Goal: Communication & Community: Answer question/provide support

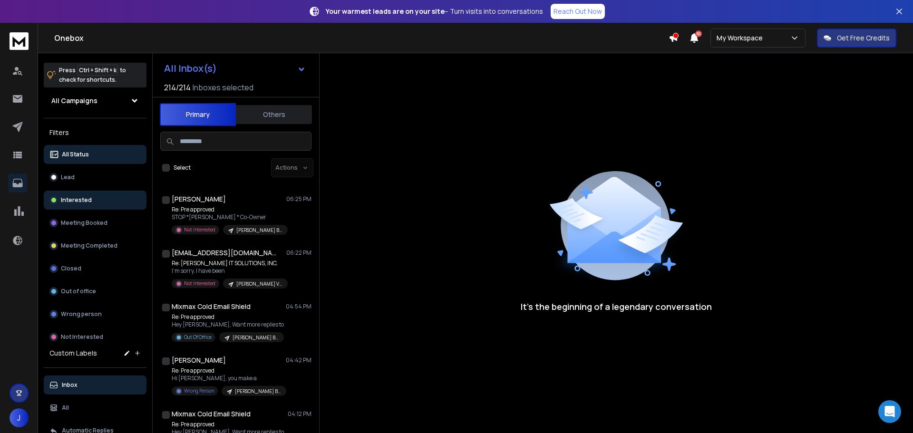
click at [74, 196] on p "Interested" at bounding box center [76, 200] width 31 height 8
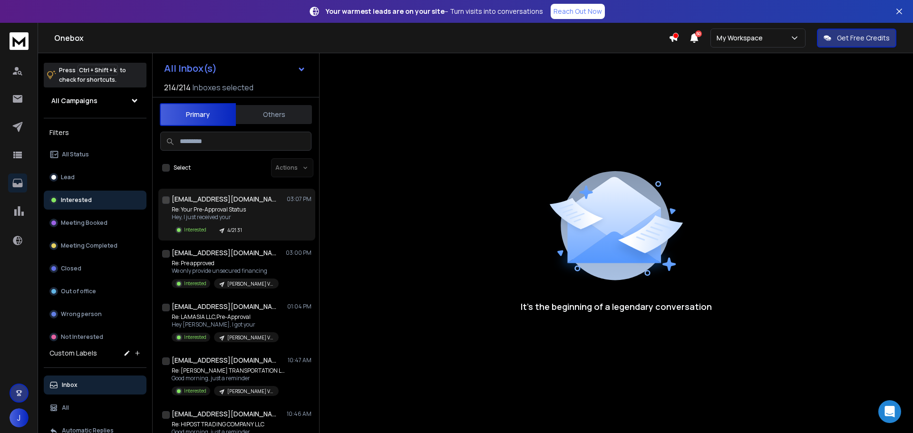
click at [265, 207] on div "Re: Your Pre-Approval Status Hey, I just received your Interested 4/21 31" at bounding box center [242, 220] width 140 height 29
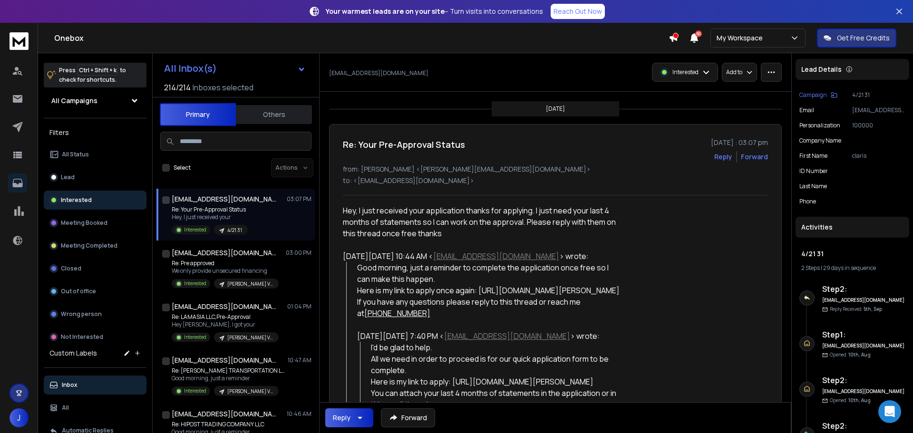
click at [419, 222] on div "Hey, I just received your application thanks for applying. I just need your las…" at bounding box center [482, 222] width 278 height 34
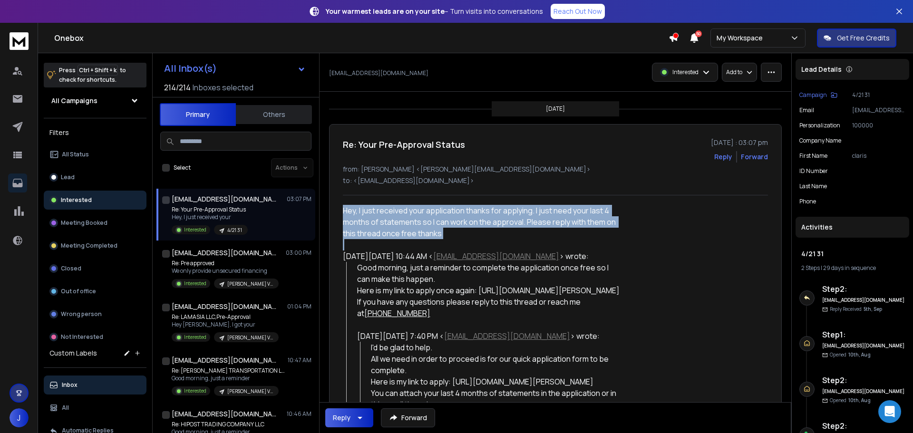
click at [419, 222] on div "Hey, I just received your application thanks for applying. I just need your las…" at bounding box center [482, 222] width 278 height 34
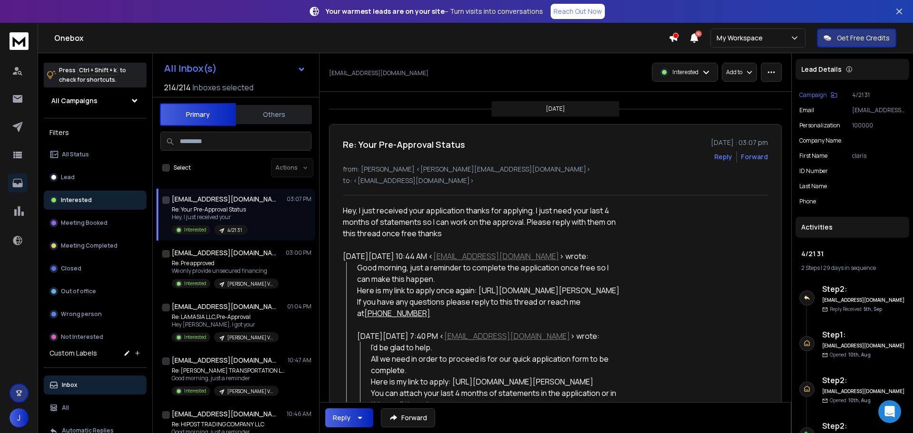
click at [408, 180] on p "to: <bimwalaclaris@outlook.com>" at bounding box center [555, 181] width 425 height 10
click at [361, 178] on p "to: <bimwalaclaris@outlook.com>" at bounding box center [555, 181] width 425 height 10
drag, startPoint x: 361, startPoint y: 178, endPoint x: 436, endPoint y: 178, distance: 74.2
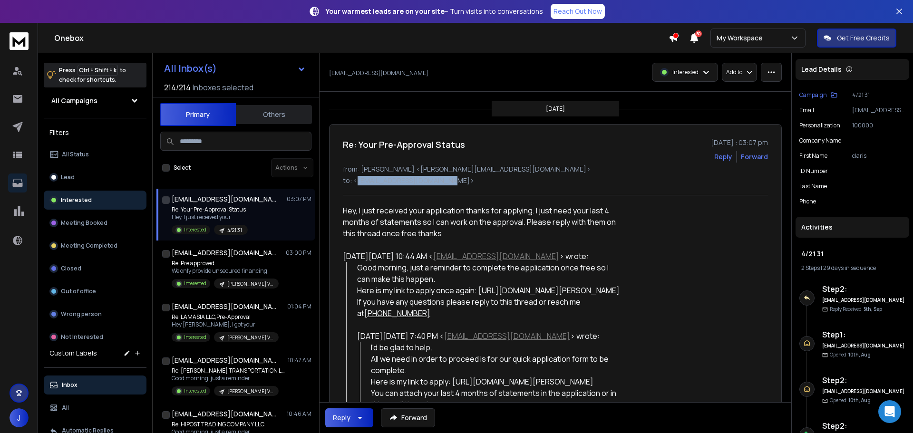
click at [436, 178] on p "to: <bimwalaclaris@outlook.com>" at bounding box center [555, 181] width 425 height 10
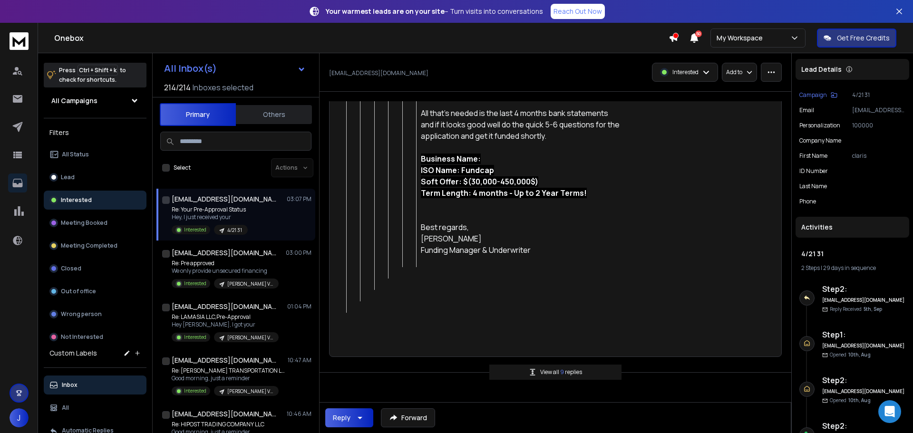
scroll to position [1102, 0]
drag, startPoint x: 588, startPoint y: 373, endPoint x: 560, endPoint y: 343, distance: 40.7
click at [588, 373] on div "View all 9 replies" at bounding box center [555, 372] width 132 height 15
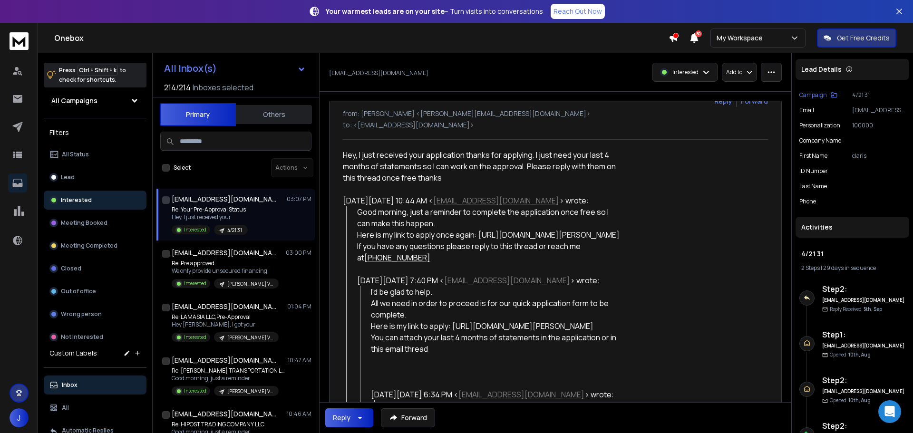
scroll to position [0, 0]
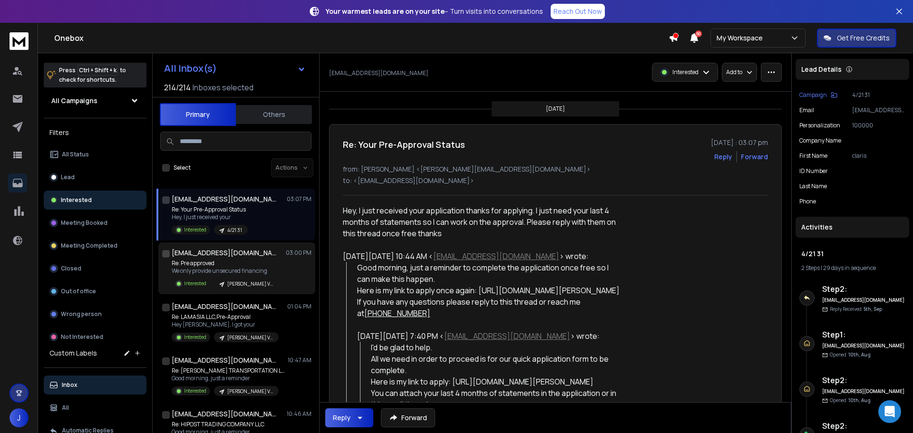
click at [278, 266] on div "Re: Pre approved We only provide unsecured financing Interested Morris Viper bl…" at bounding box center [242, 274] width 140 height 29
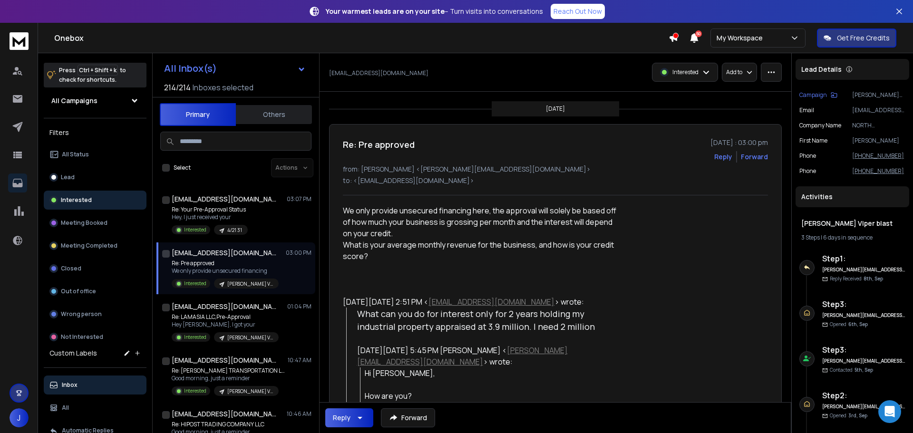
click at [725, 157] on button "Reply" at bounding box center [723, 157] width 18 height 10
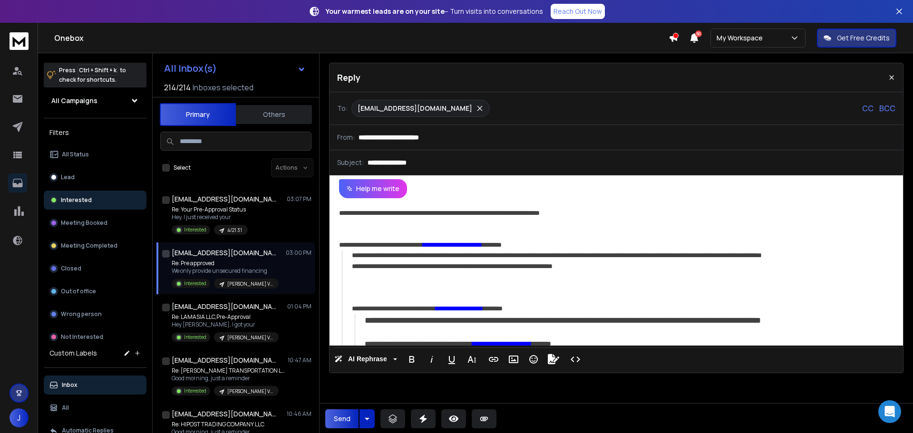
click at [339, 414] on button "Send" at bounding box center [341, 418] width 33 height 19
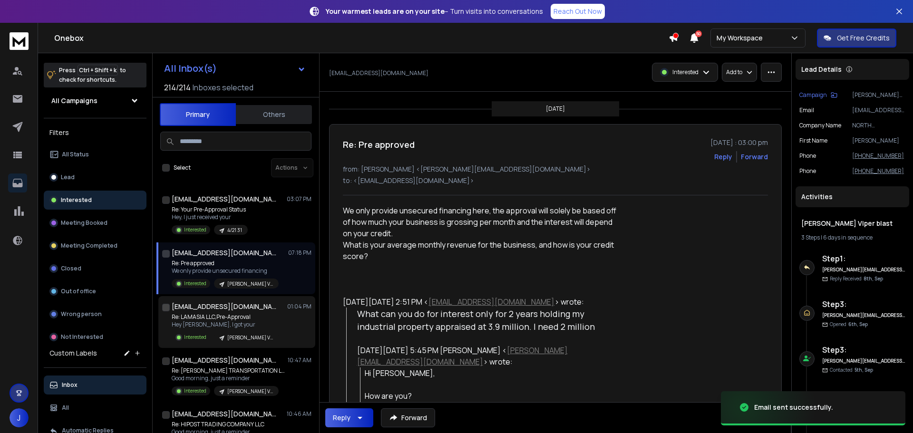
scroll to position [48, 0]
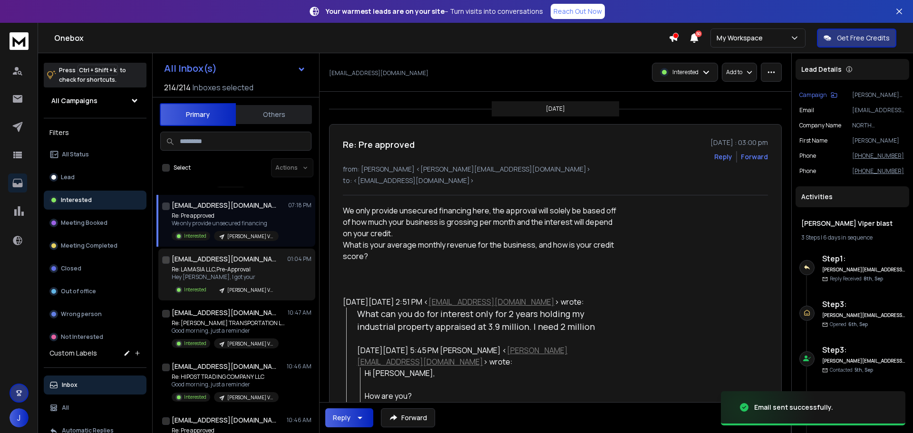
click at [285, 321] on div "Re: MARCO POLO TRANSPORTATION LLC Good morning, just a reminder Interested Morr…" at bounding box center [242, 334] width 140 height 29
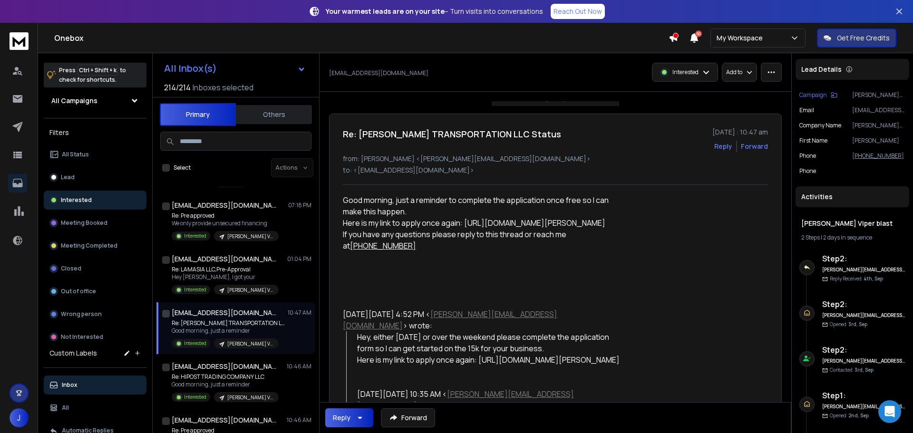
scroll to position [0, 0]
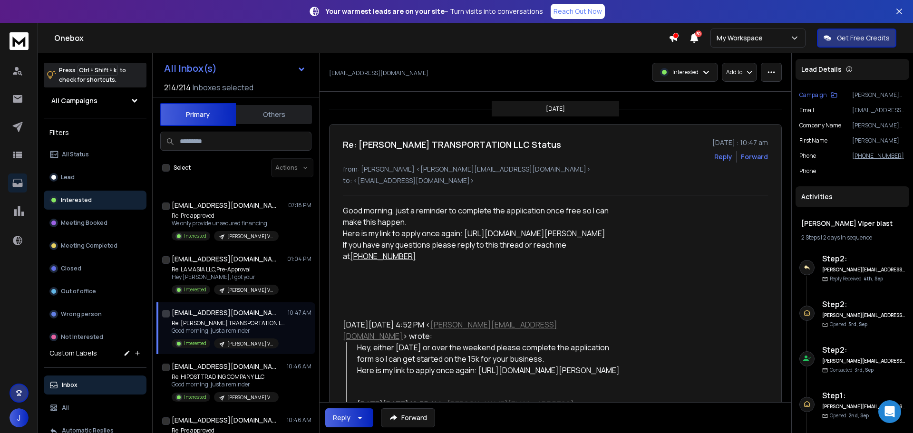
click at [724, 160] on button "Reply" at bounding box center [723, 157] width 18 height 10
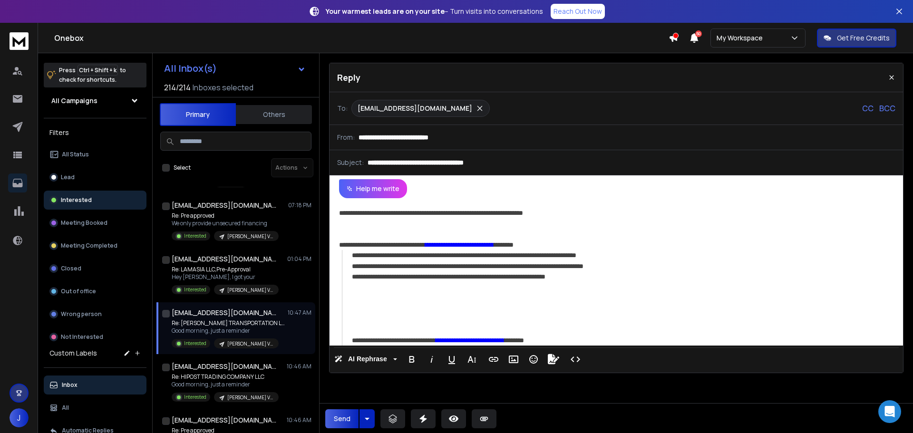
click at [343, 414] on button "Send" at bounding box center [341, 418] width 33 height 19
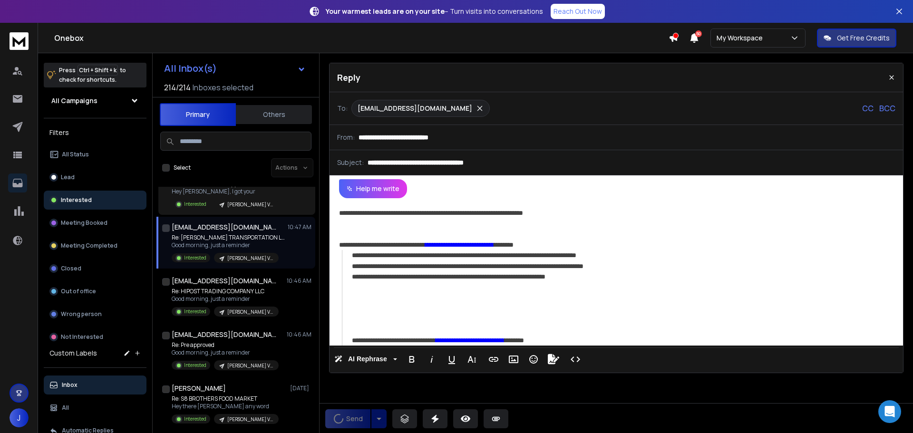
scroll to position [143, 0]
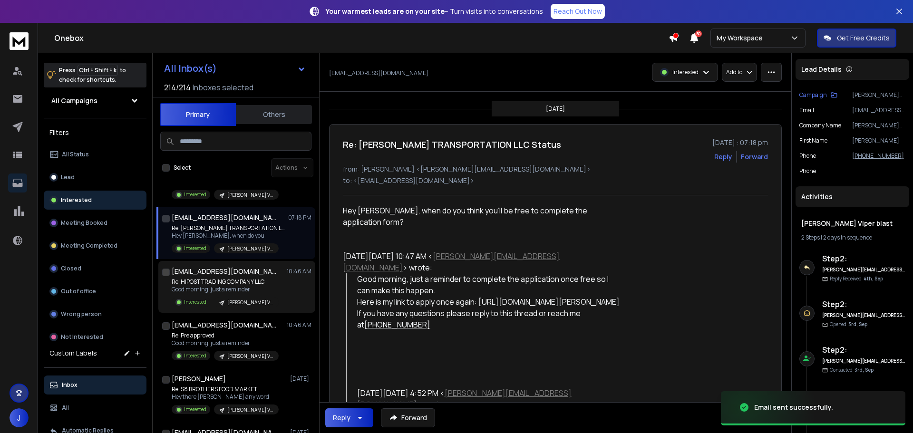
click at [250, 283] on p "Re: HIPOST TRADING COMPANY LLC" at bounding box center [225, 282] width 107 height 8
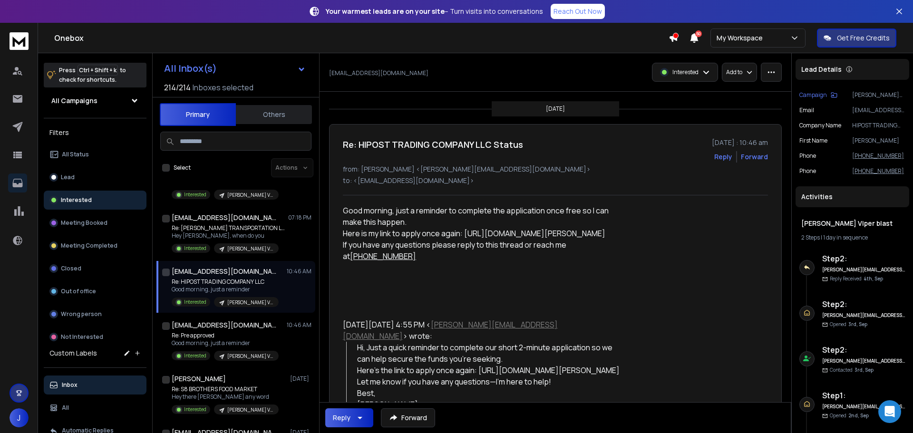
click at [721, 159] on button "Reply" at bounding box center [723, 157] width 18 height 10
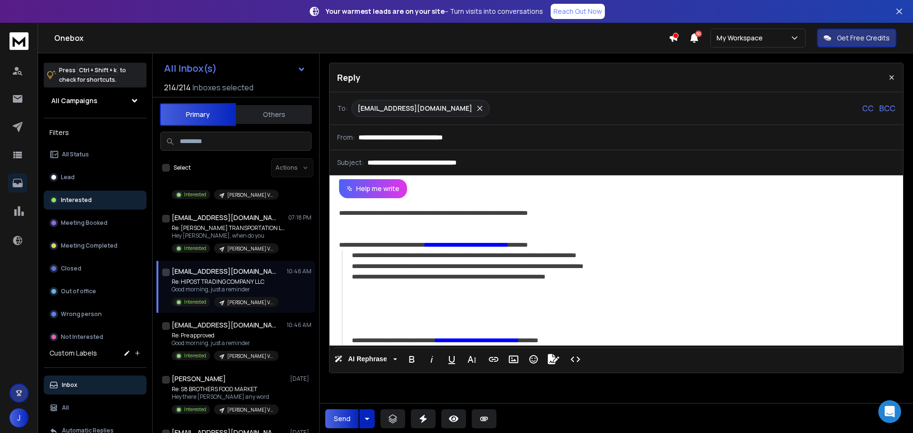
click at [340, 415] on button "Send" at bounding box center [341, 418] width 33 height 19
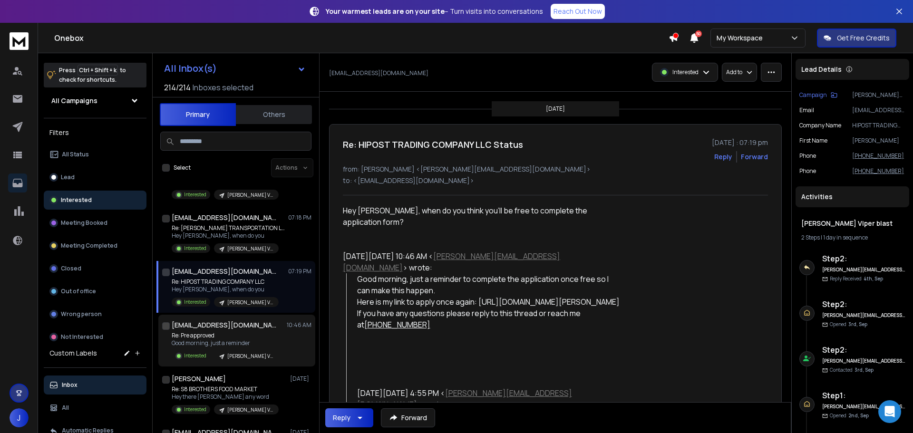
click at [253, 331] on div "d.mensah24@gmail.com 10:46 AM Re: Pre approved Good morning, just a reminder In…" at bounding box center [242, 341] width 140 height 40
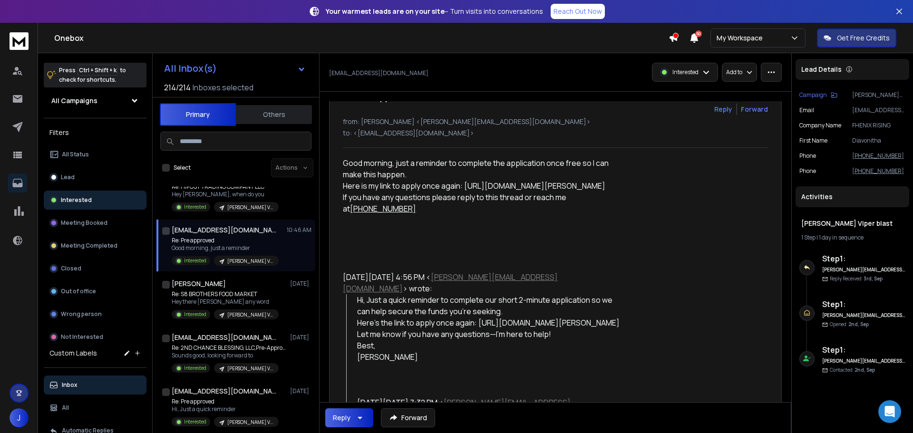
scroll to position [0, 0]
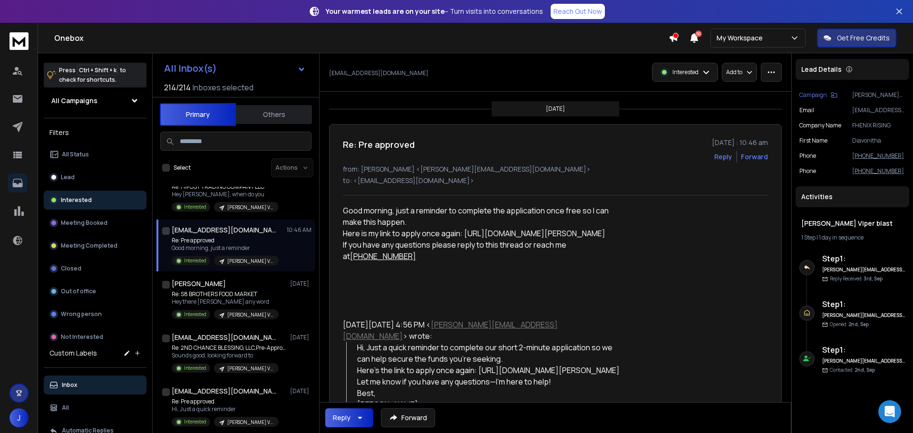
click at [719, 155] on button "Reply" at bounding box center [723, 157] width 18 height 10
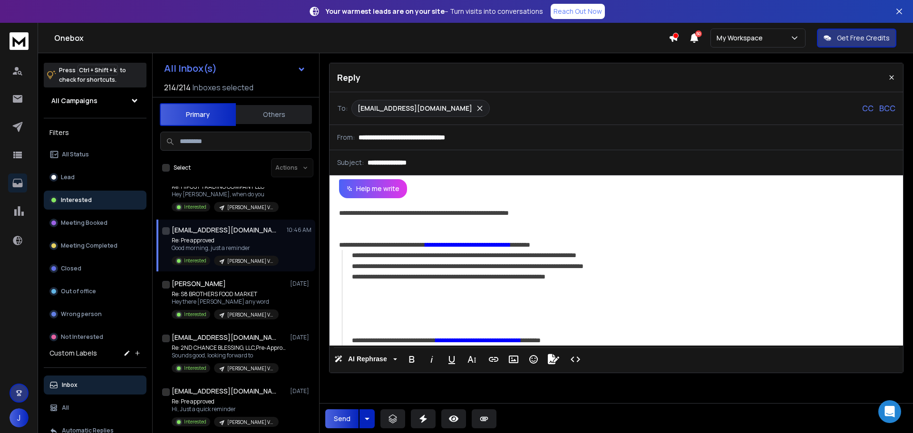
click at [429, 209] on div "**********" at bounding box center [611, 213] width 544 height 10
copy div "**********"
click at [343, 417] on button "Send" at bounding box center [341, 418] width 33 height 19
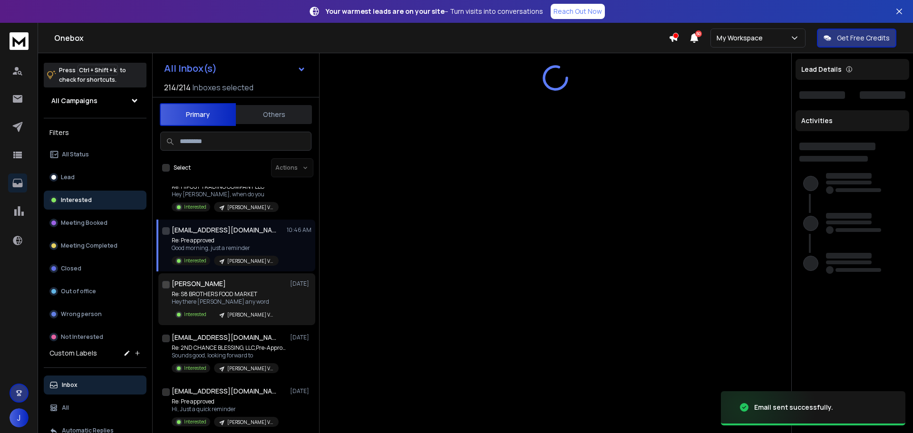
click at [273, 290] on div "steven infante 05 Sep Re: S8 BROTHERS FOOD MARKET Hey there Morris any word Int…" at bounding box center [242, 299] width 140 height 40
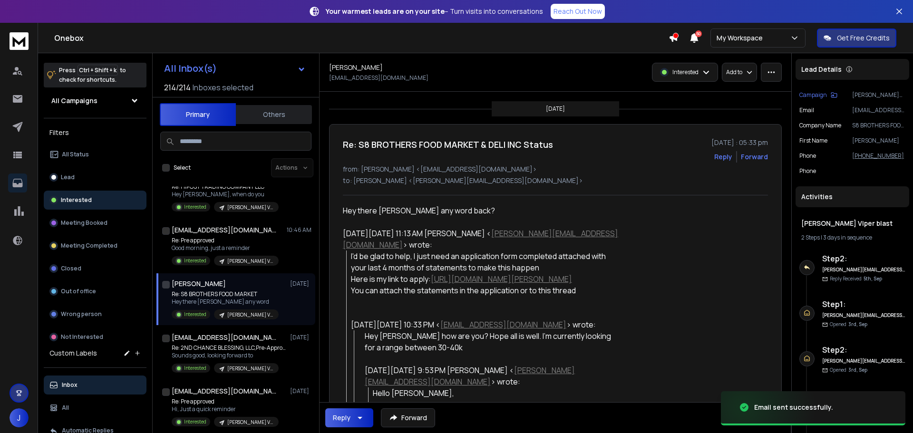
click at [715, 155] on button "Reply" at bounding box center [723, 157] width 18 height 10
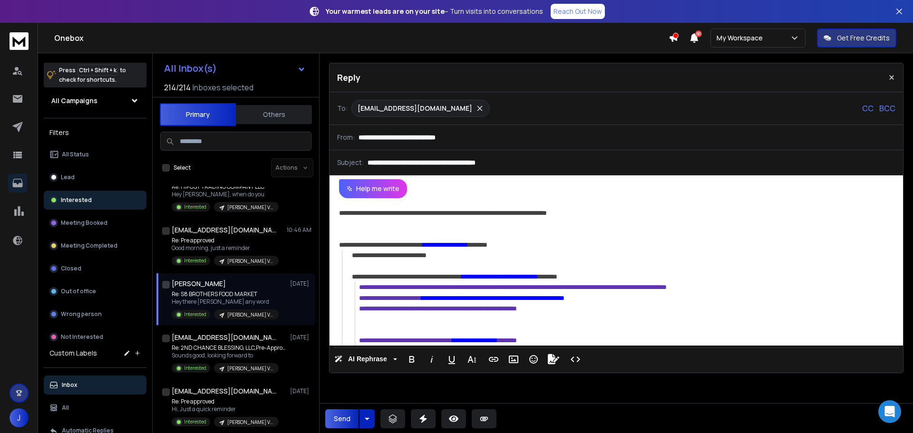
click at [345, 418] on button "Send" at bounding box center [341, 418] width 33 height 19
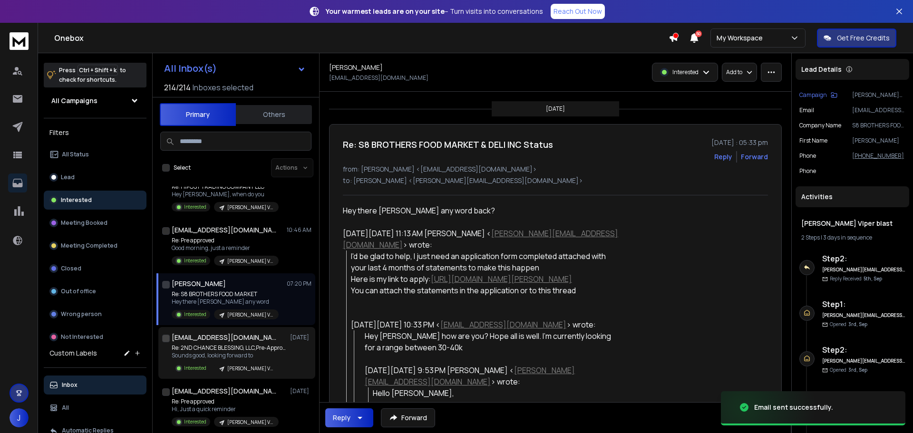
click at [236, 338] on h1 "[EMAIL_ADDRESS][DOMAIN_NAME]" at bounding box center [224, 338] width 105 height 10
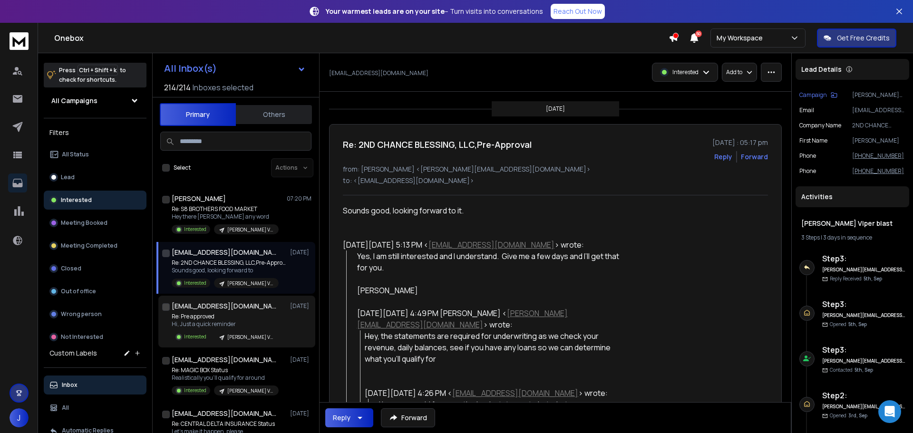
scroll to position [333, 0]
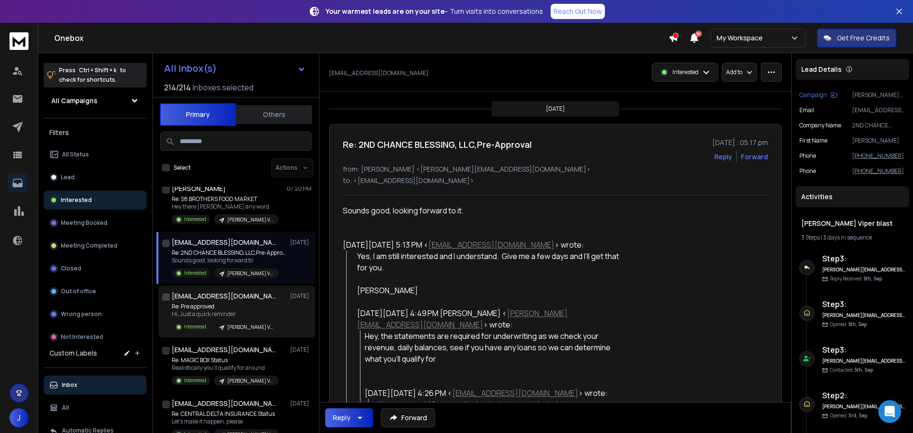
click at [283, 302] on div "extremevisioncare@gmail.com 05 Sep Re: Pre approved Hi, Just a quick reminder I…" at bounding box center [242, 311] width 140 height 40
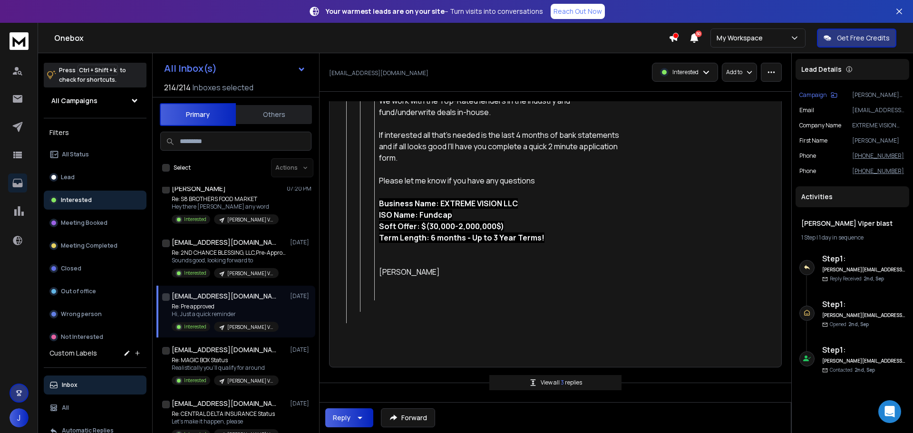
scroll to position [543, 0]
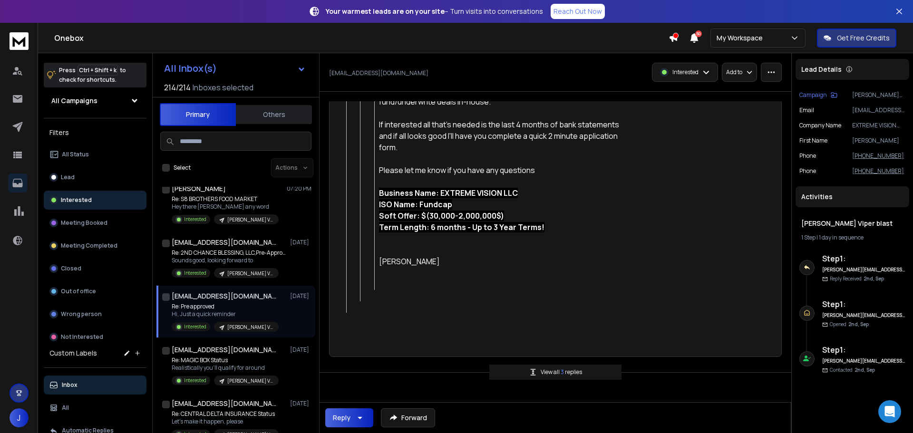
click at [541, 370] on p "View all 3 replies" at bounding box center [561, 373] width 41 height 8
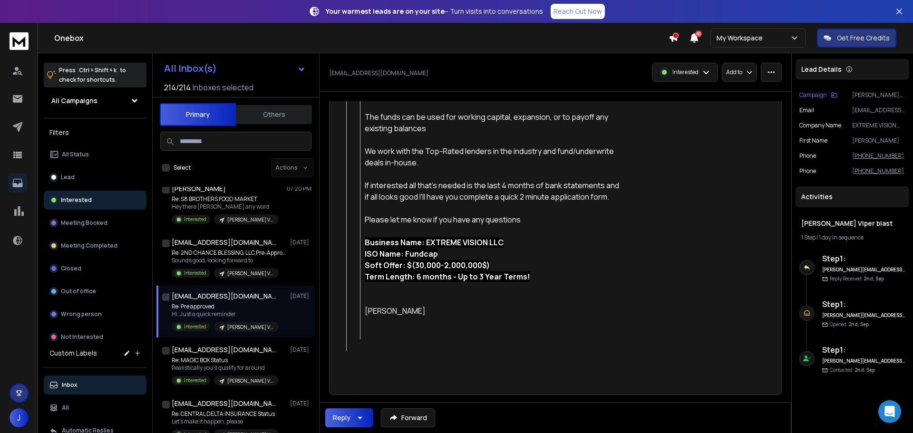
scroll to position [1161, 0]
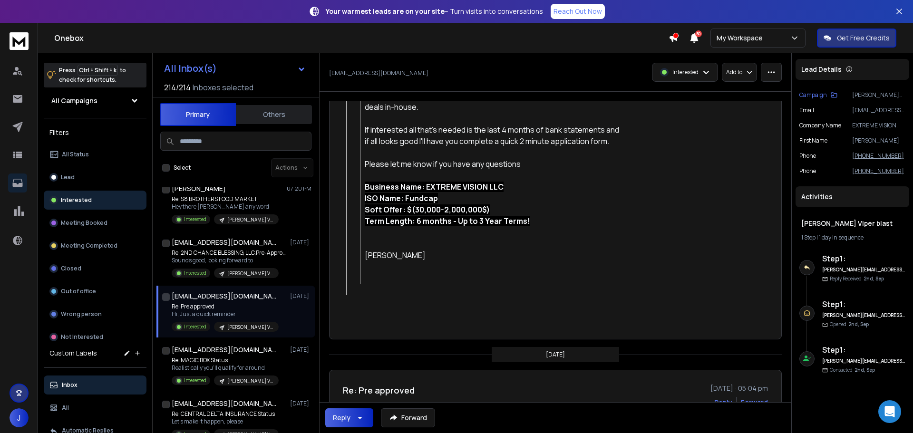
click at [549, 359] on p "6 days ago" at bounding box center [555, 355] width 19 height 8
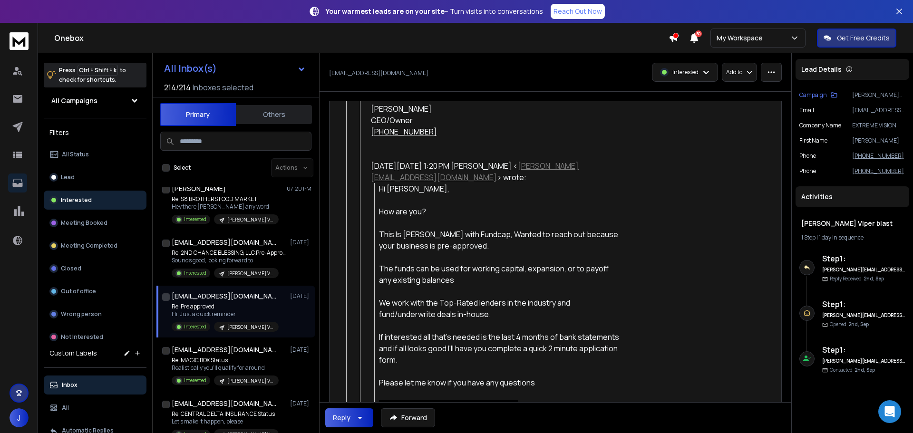
scroll to position [0, 0]
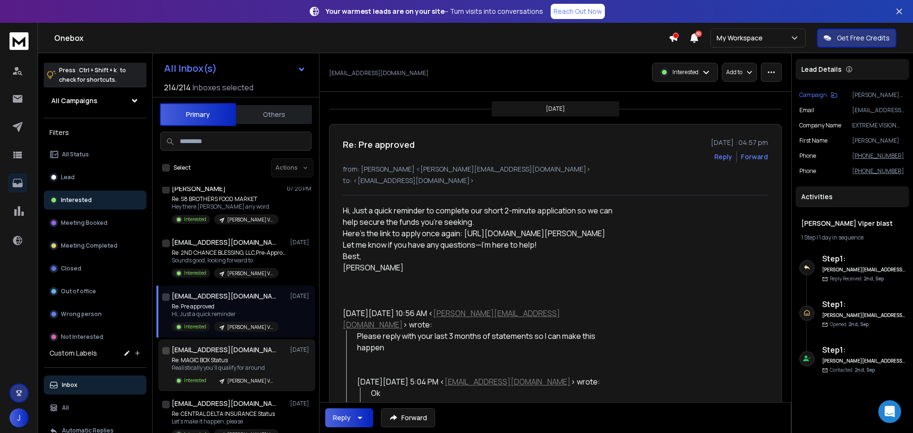
click at [253, 353] on h1 "[EMAIL_ADDRESS][DOMAIN_NAME]" at bounding box center [224, 350] width 105 height 10
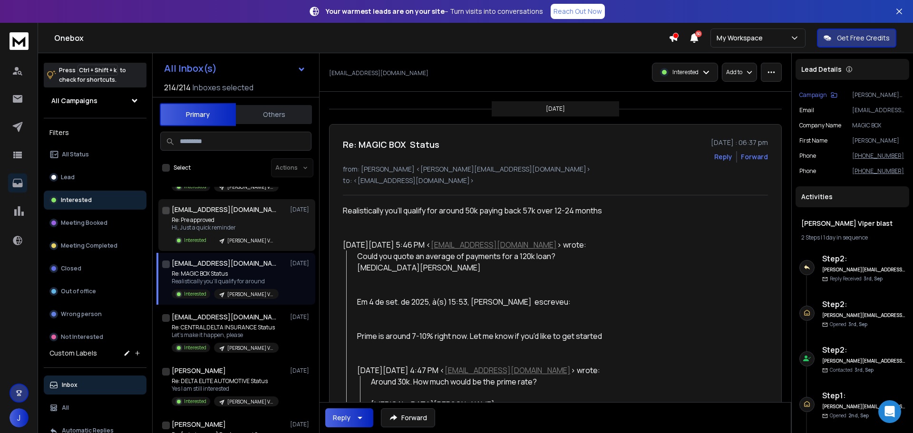
scroll to position [428, 0]
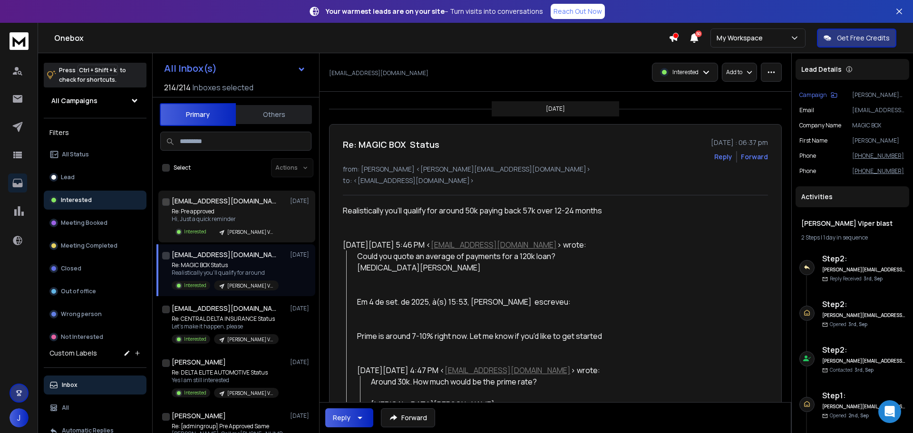
click at [259, 306] on div "centraldelta01@gmail.com 04 Sep" at bounding box center [242, 309] width 140 height 10
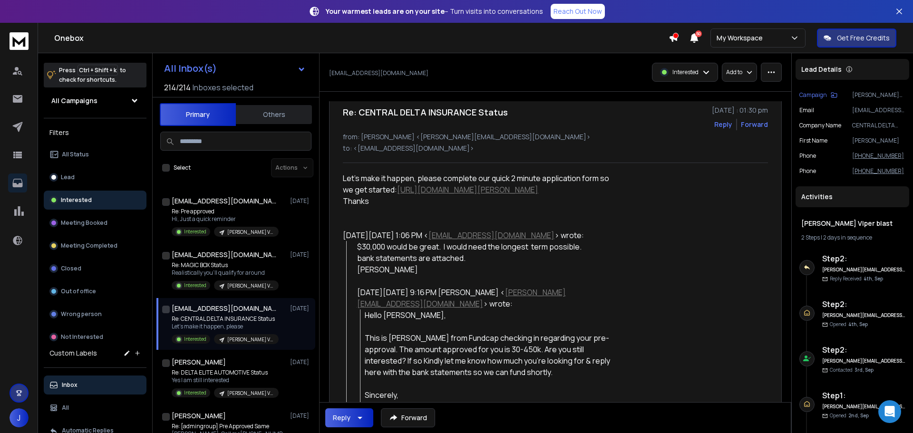
scroll to position [48, 0]
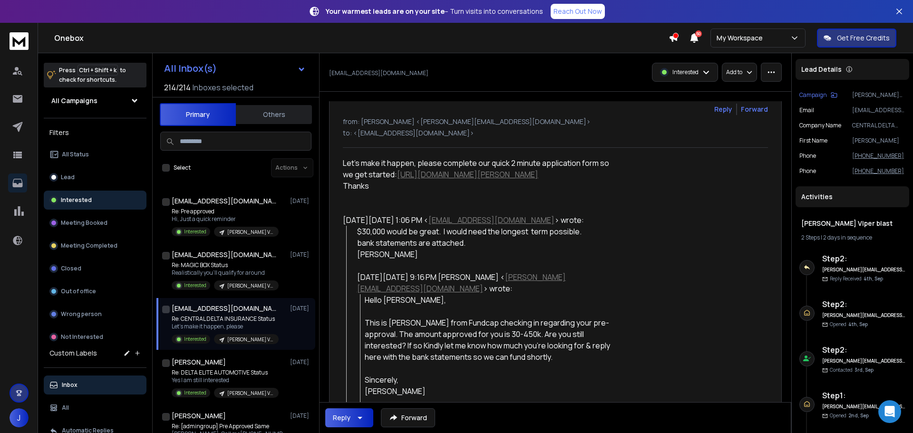
click at [425, 243] on div "$30,000 would be great. I would need the longest term possible. bank statements…" at bounding box center [489, 243] width 264 height 34
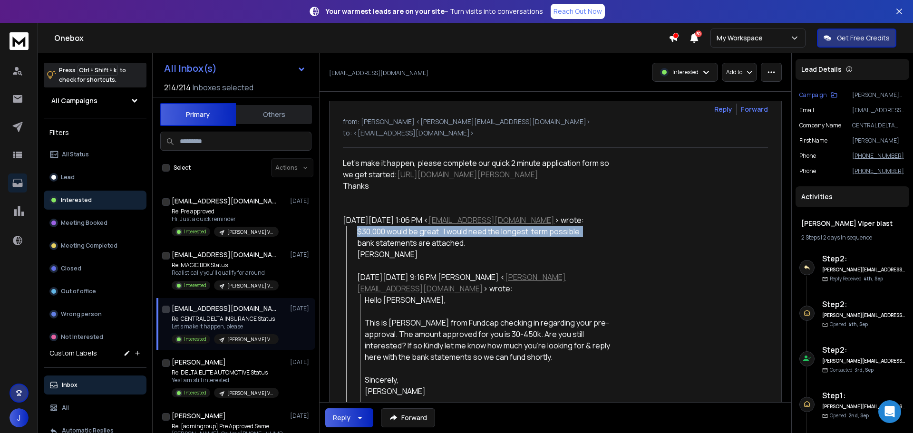
click at [425, 243] on div "$30,000 would be great. I would need the longest term possible. bank statements…" at bounding box center [489, 243] width 264 height 34
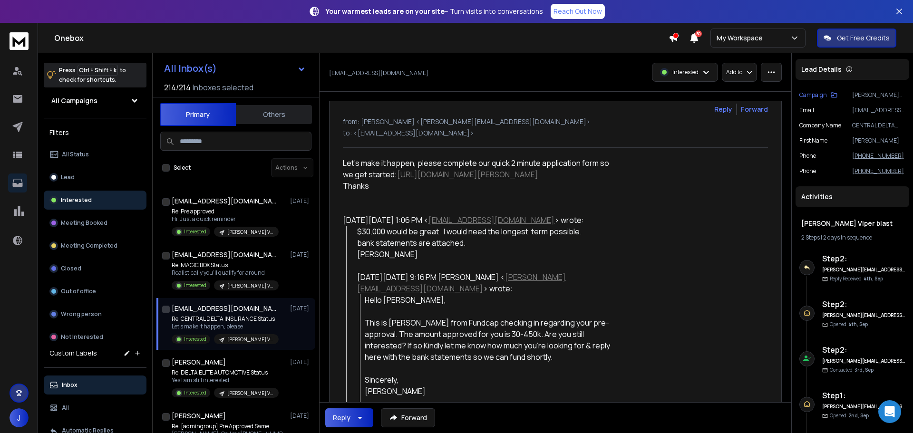
click at [454, 260] on div "Pam" at bounding box center [489, 254] width 264 height 11
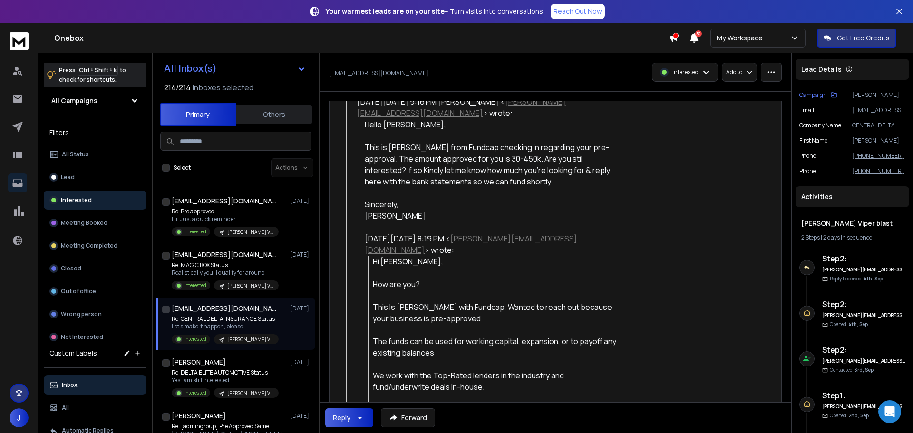
scroll to position [0, 0]
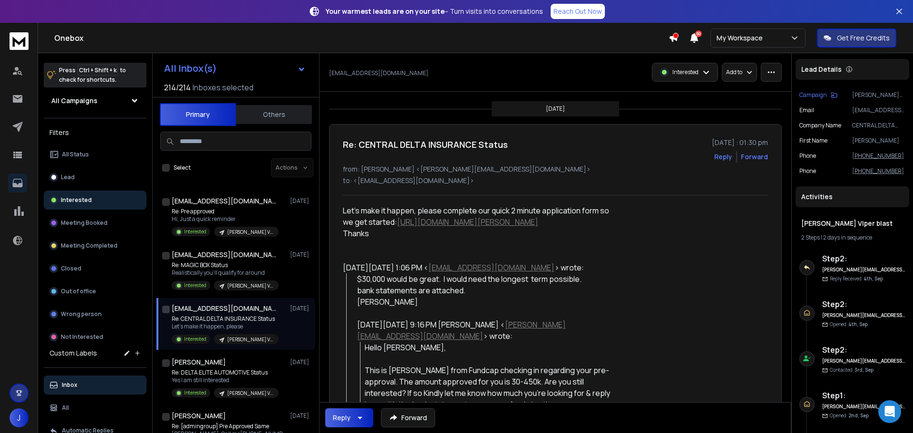
click at [358, 420] on icon "button" at bounding box center [359, 417] width 11 height 11
click at [356, 394] on p "Reply All" at bounding box center [354, 394] width 26 height 10
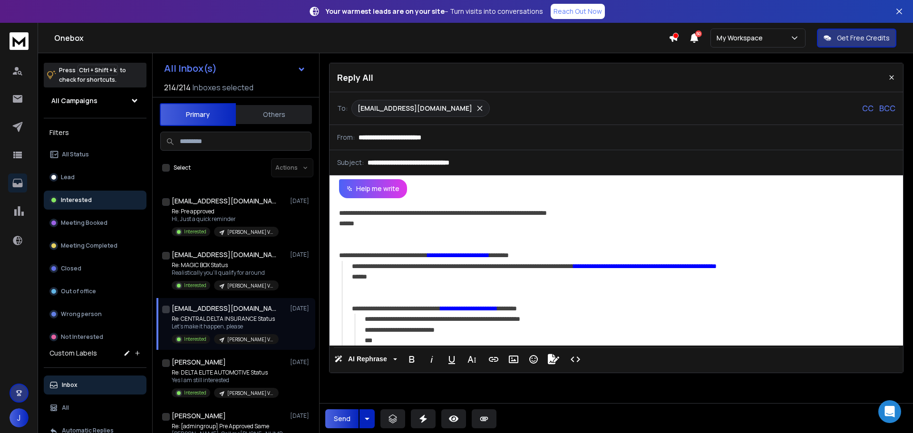
click at [423, 263] on div "**********" at bounding box center [618, 266] width 533 height 10
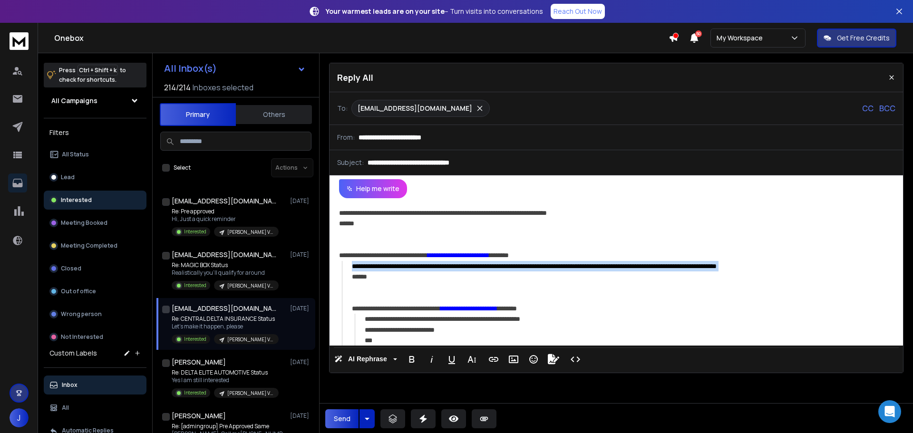
click at [423, 263] on div "**********" at bounding box center [618, 266] width 533 height 10
click at [428, 264] on div "**********" at bounding box center [618, 266] width 533 height 10
drag, startPoint x: 428, startPoint y: 264, endPoint x: 817, endPoint y: 274, distance: 389.6
copy div "**********"
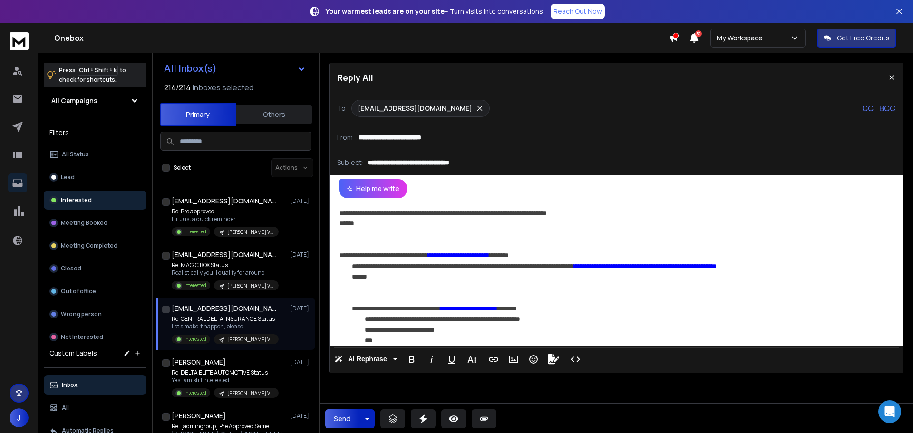
click at [374, 223] on div "******" at bounding box center [611, 223] width 544 height 10
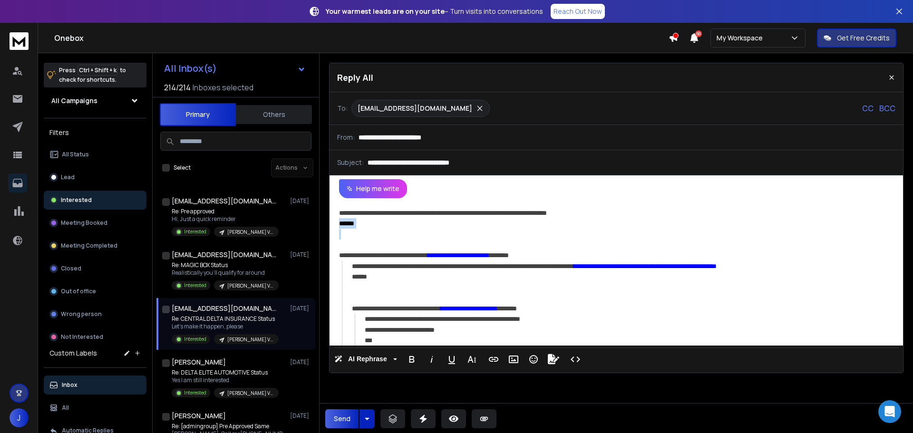
click at [374, 223] on div "******" at bounding box center [611, 223] width 544 height 10
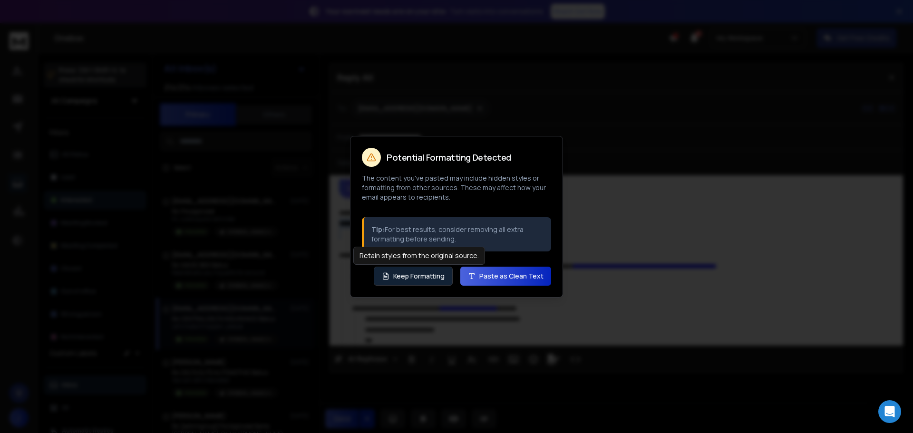
click at [443, 277] on button "Keep Formatting" at bounding box center [413, 276] width 79 height 19
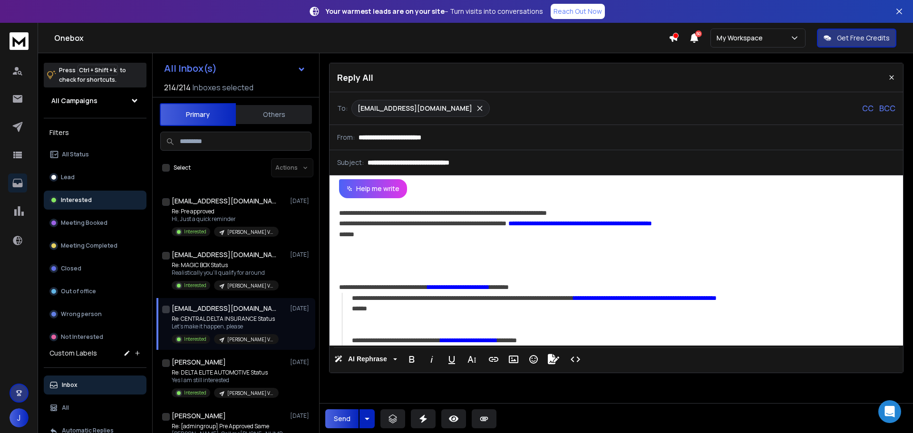
click at [343, 222] on div "**********" at bounding box center [611, 223] width 544 height 10
click at [338, 422] on button "Send" at bounding box center [341, 418] width 33 height 19
